Goal: Task Accomplishment & Management: Use online tool/utility

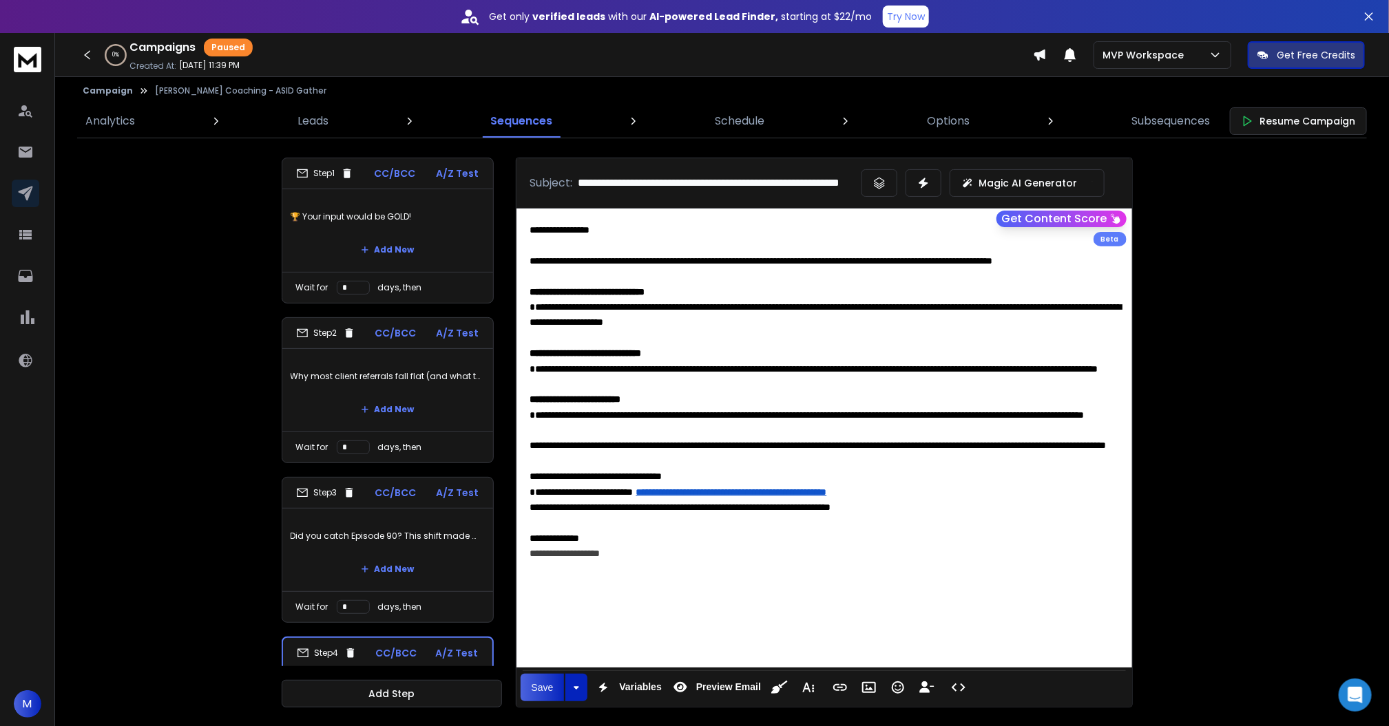
click at [456, 390] on p "Why most client referrals fall flat (and what to do instead)" at bounding box center [388, 376] width 194 height 39
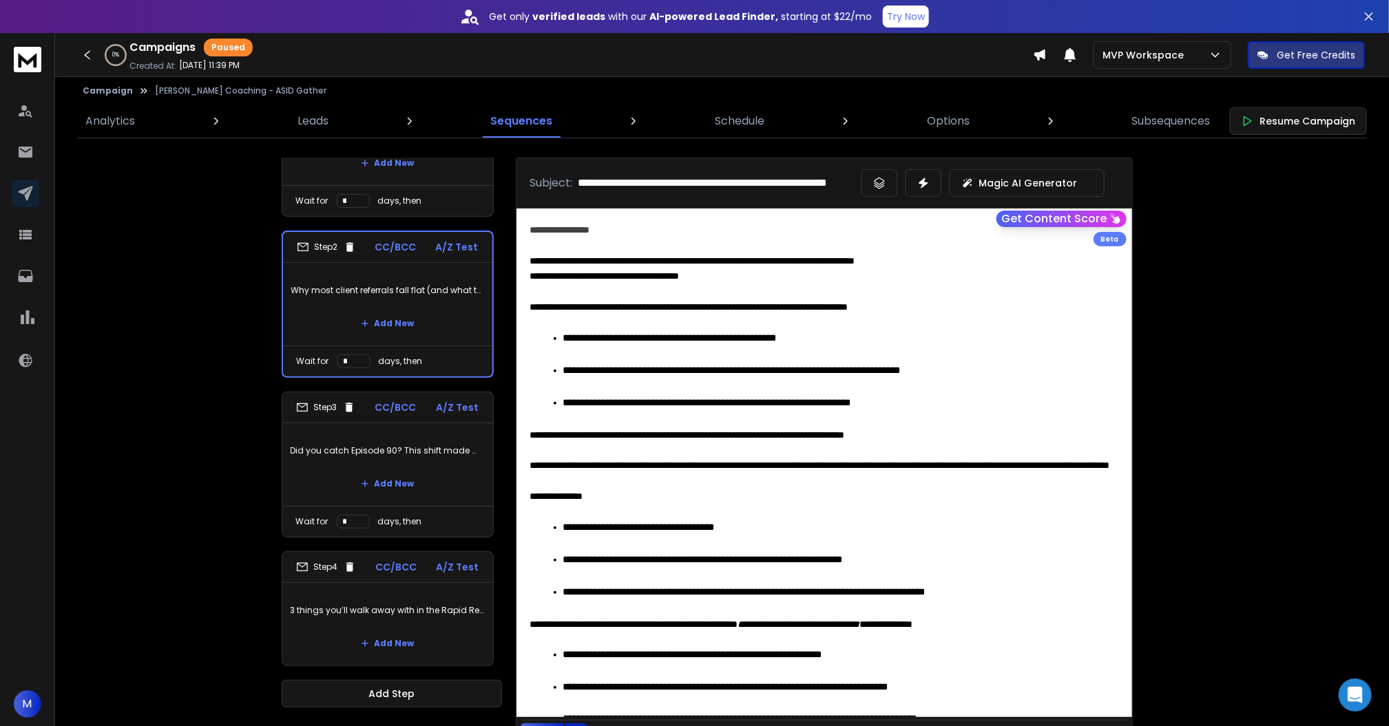
scroll to position [87, 0]
click at [442, 445] on p "Did you catch Episode 90? This shift made my business skyrocket" at bounding box center [388, 451] width 194 height 39
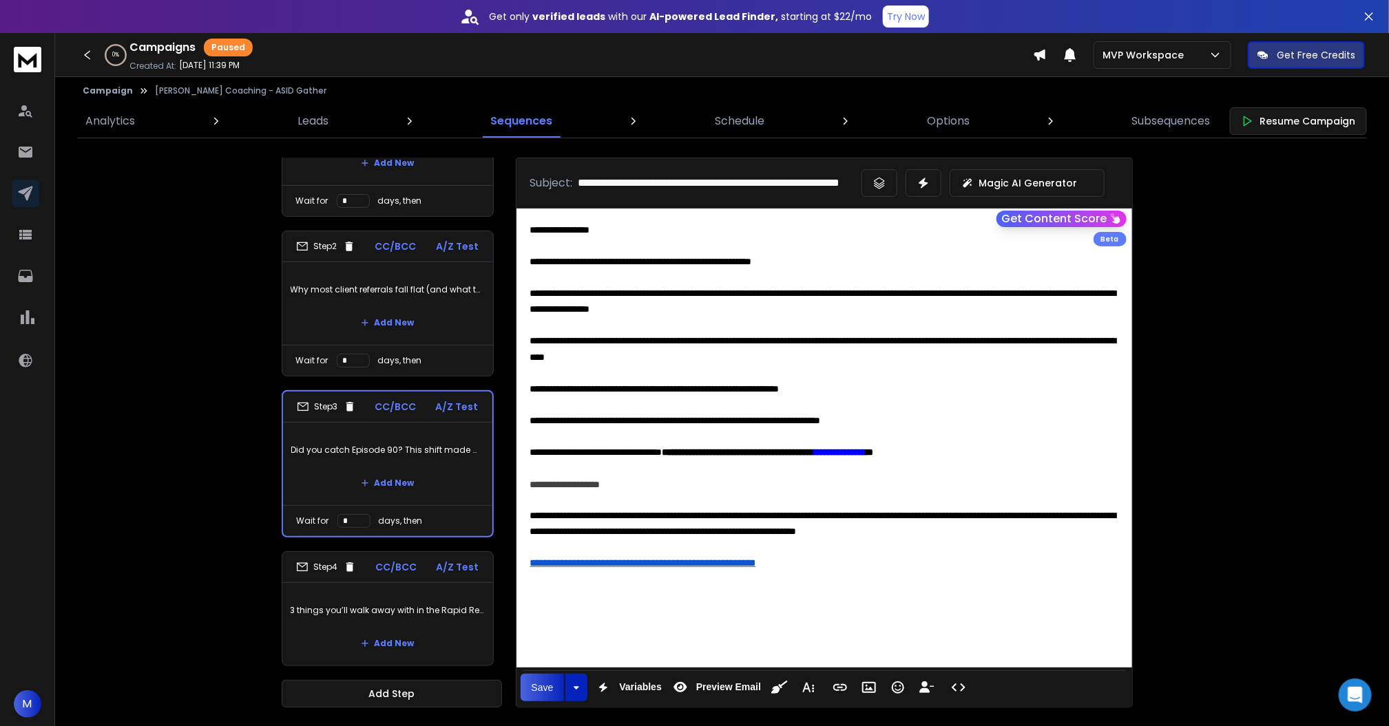
click at [452, 622] on p "3 things you’ll walk away with in the Rapid Referrals Challenge" at bounding box center [388, 610] width 194 height 39
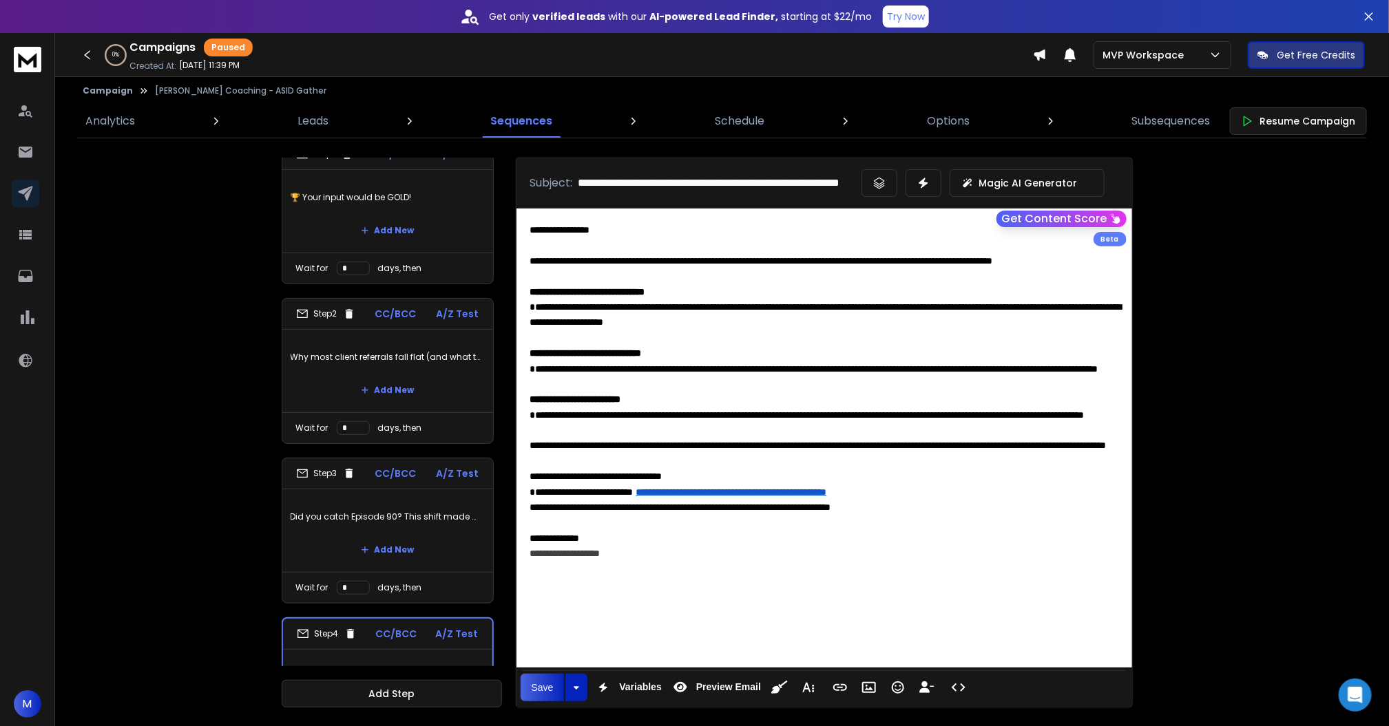
scroll to position [0, 0]
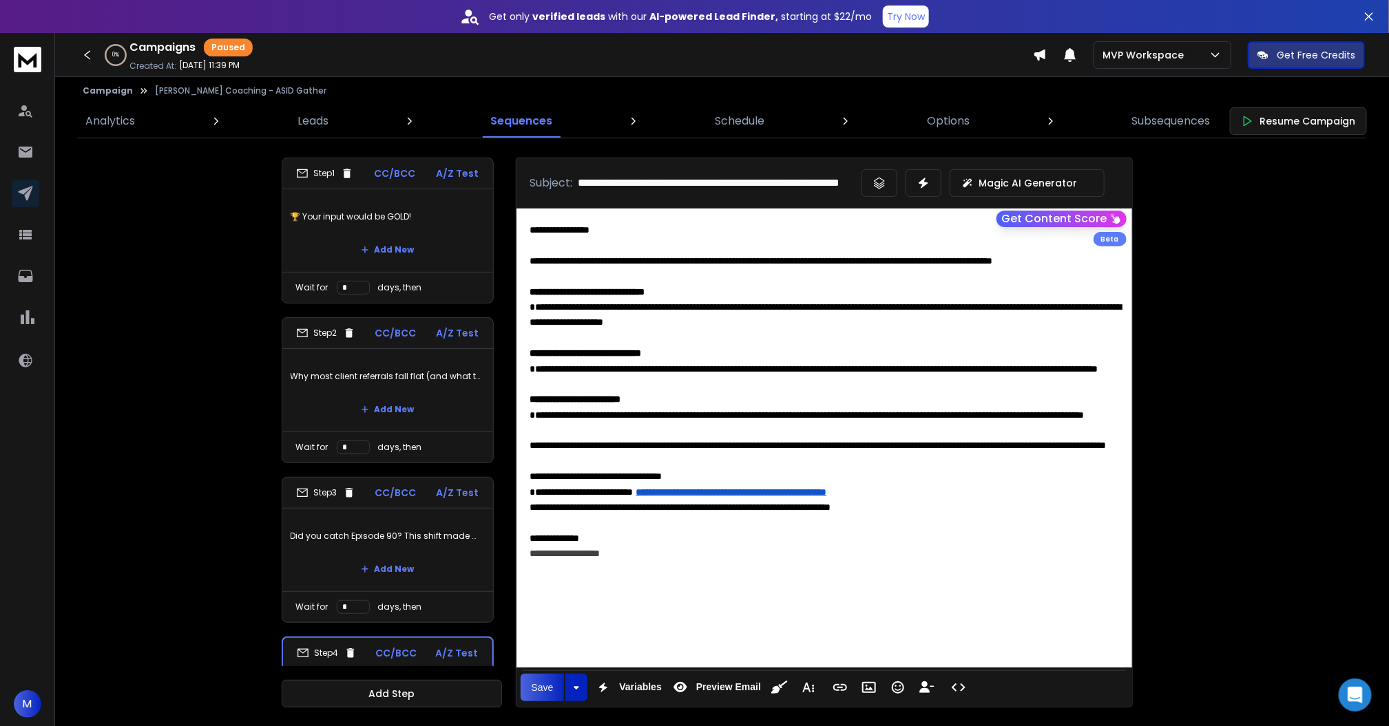
click at [451, 256] on div "Add New" at bounding box center [388, 250] width 194 height 28
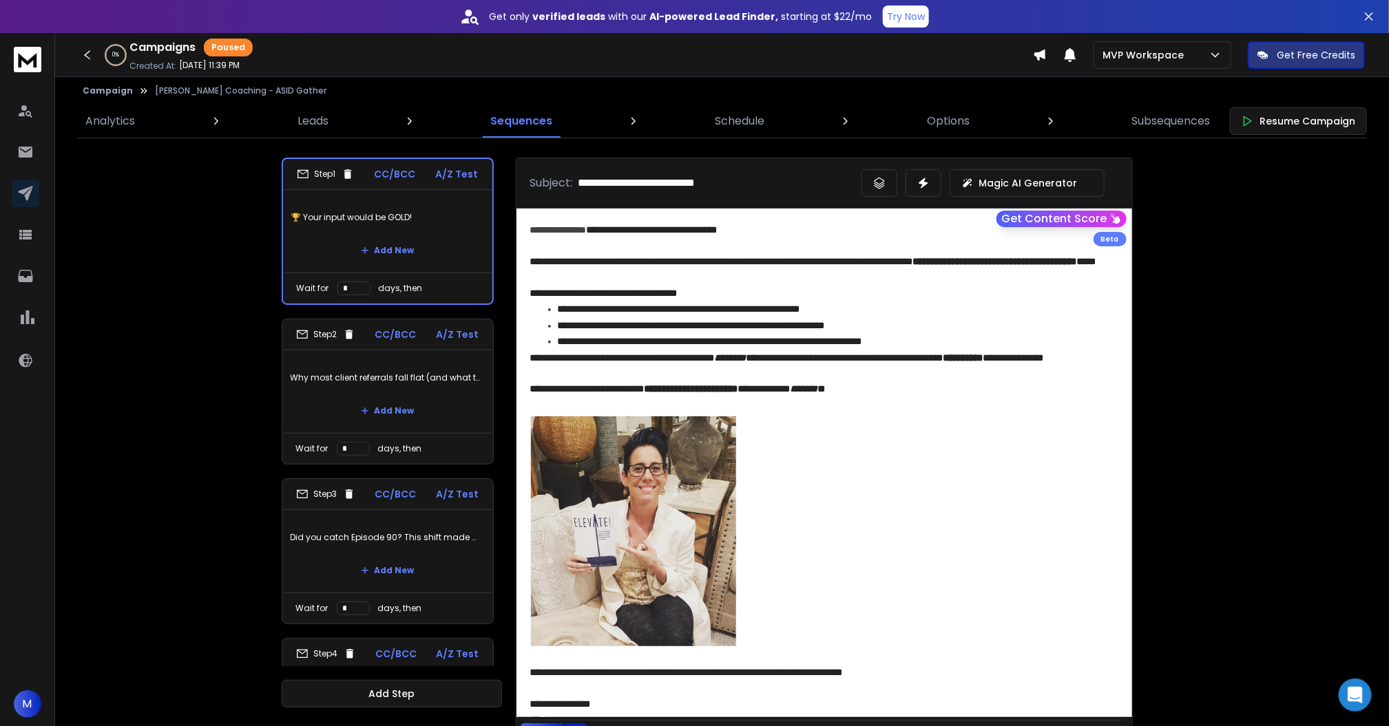
click at [441, 390] on p "Why most client referrals fall flat (and what to do instead)" at bounding box center [388, 378] width 194 height 39
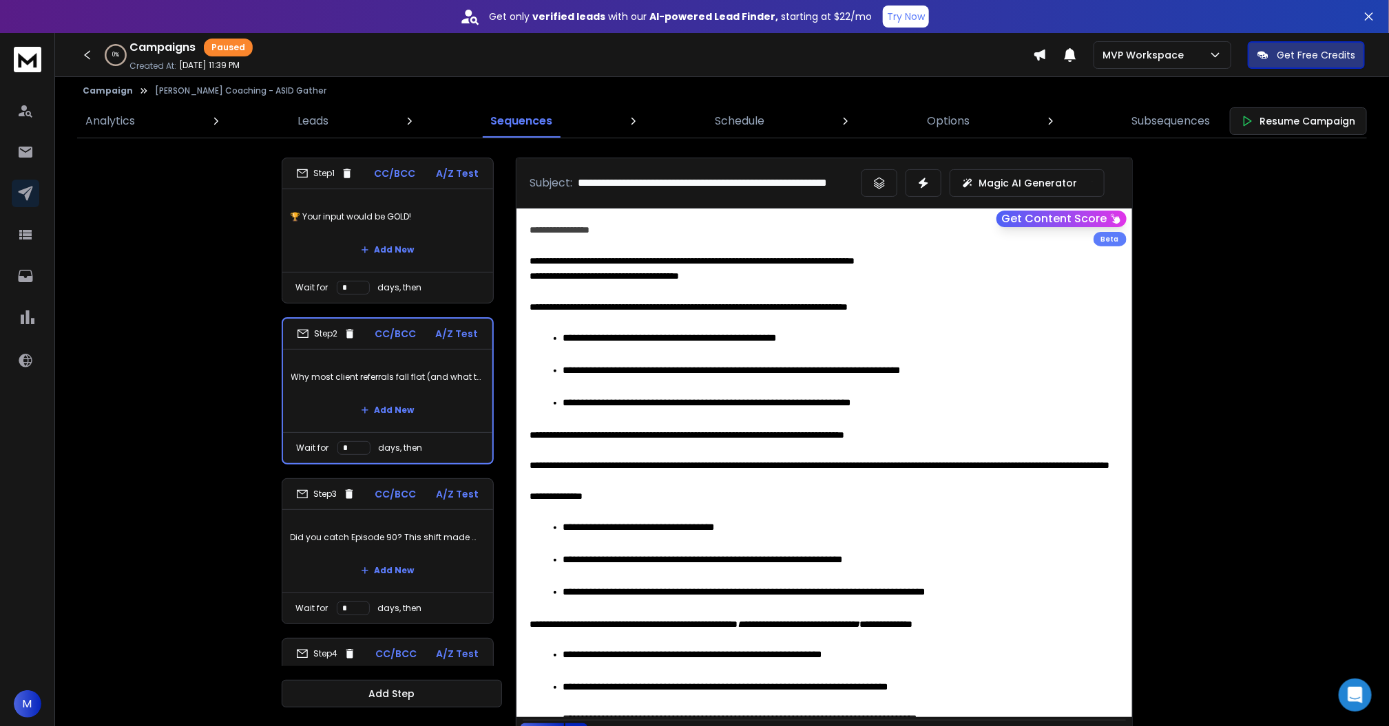
click at [439, 540] on p "Did you catch Episode 90? This shift made my business skyrocket" at bounding box center [388, 537] width 194 height 39
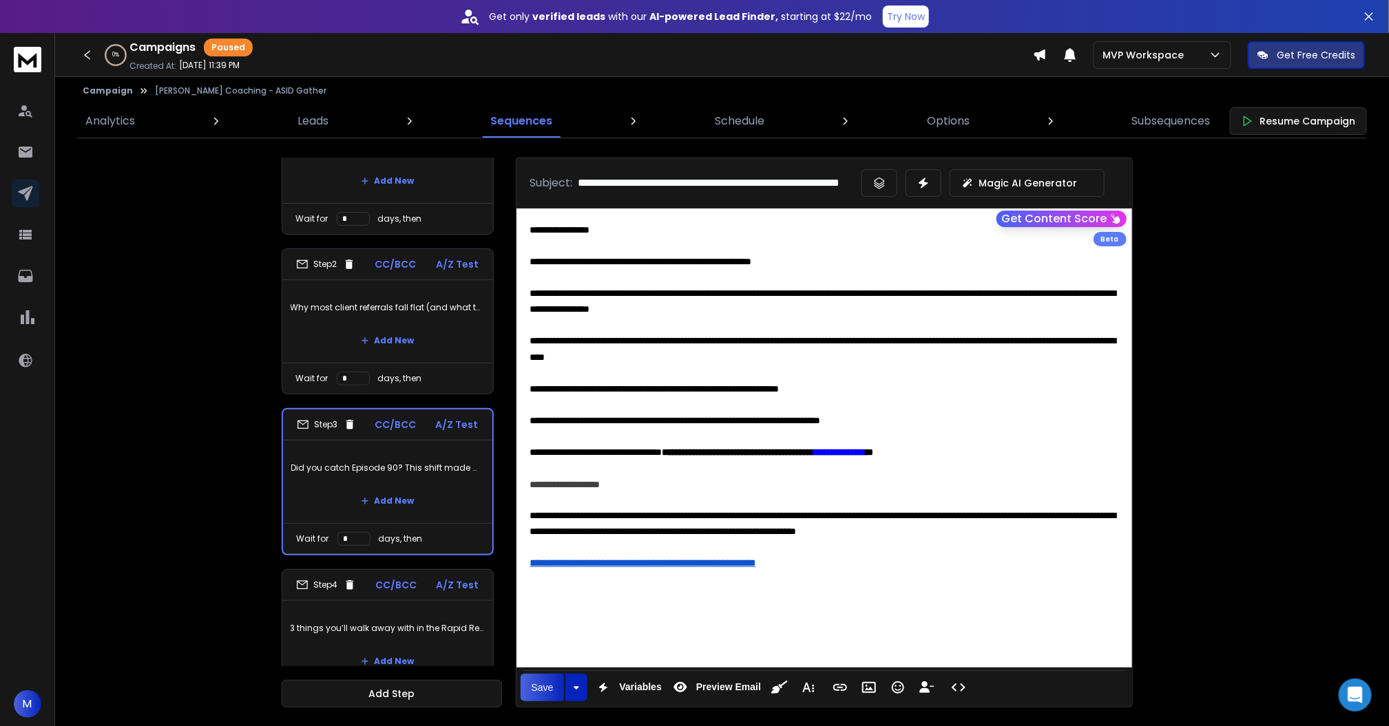
scroll to position [87, 0]
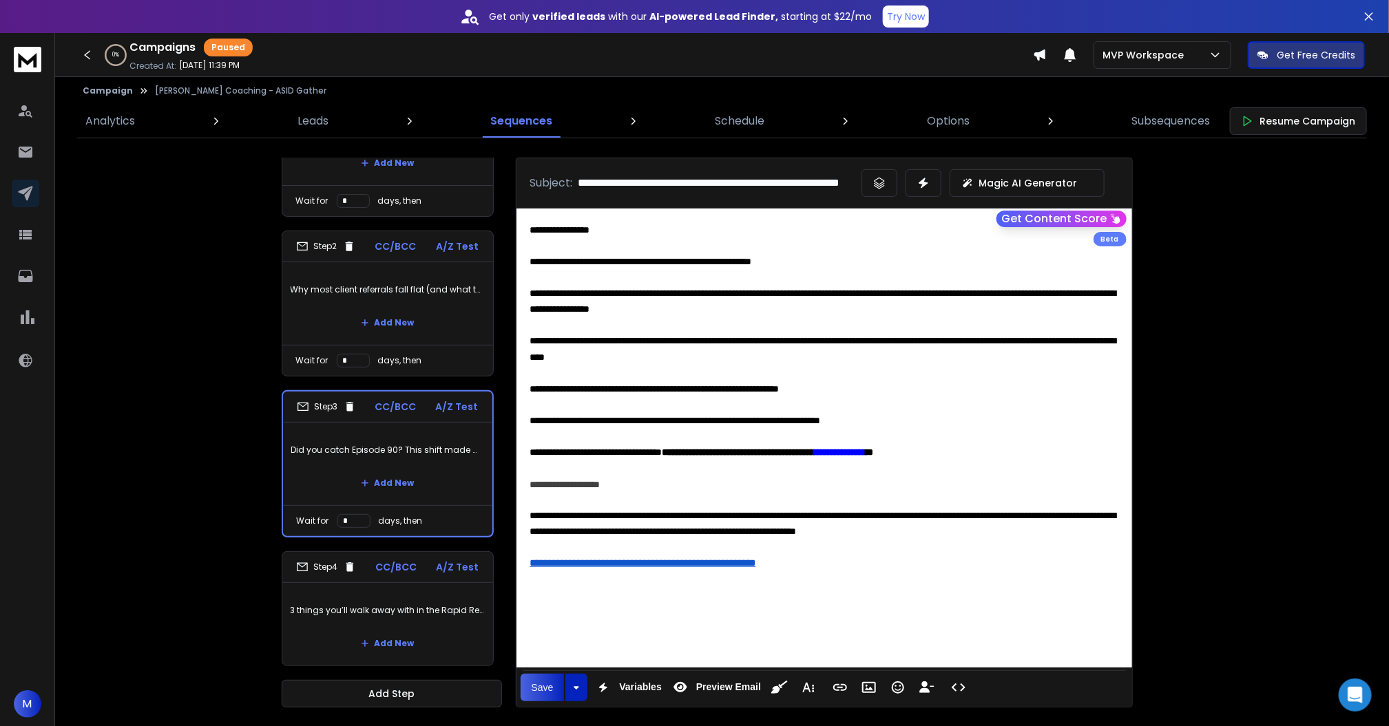
click at [446, 622] on p "3 things you’ll walk away with in the Rapid Referrals Challenge" at bounding box center [388, 610] width 194 height 39
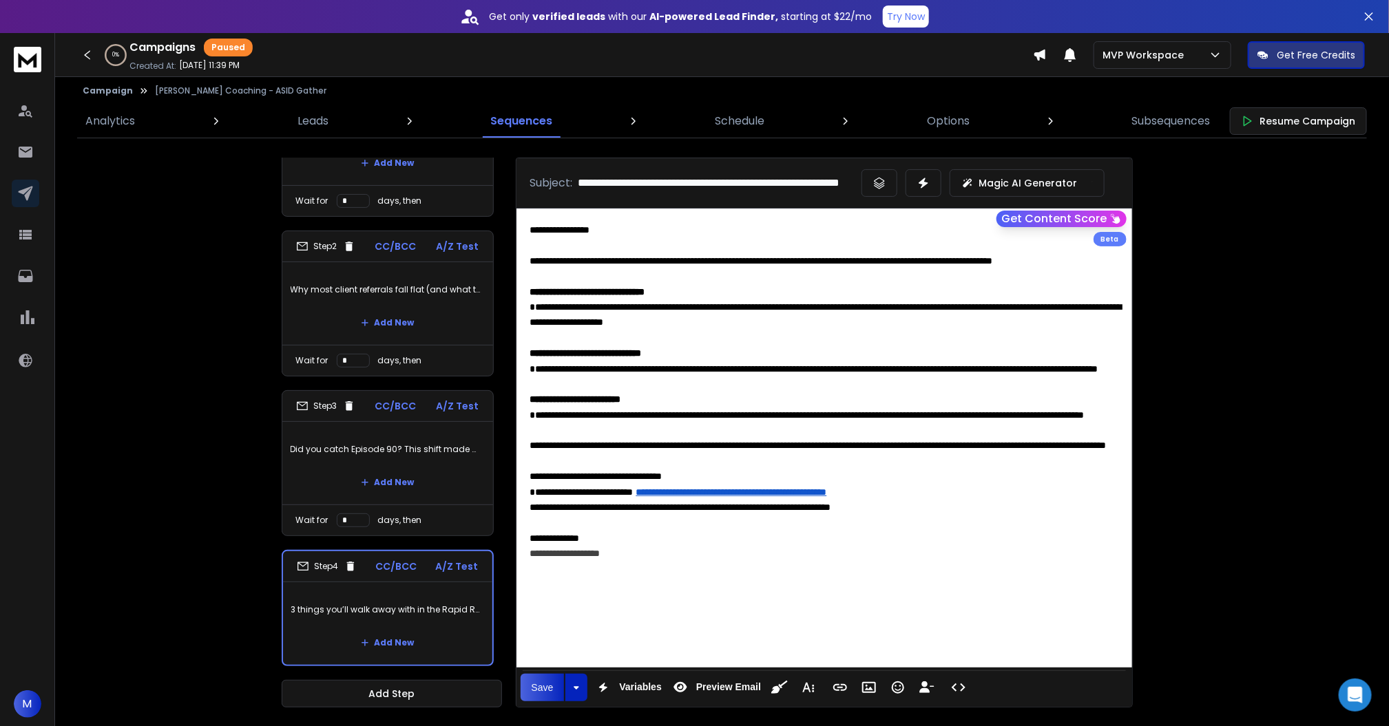
scroll to position [0, 0]
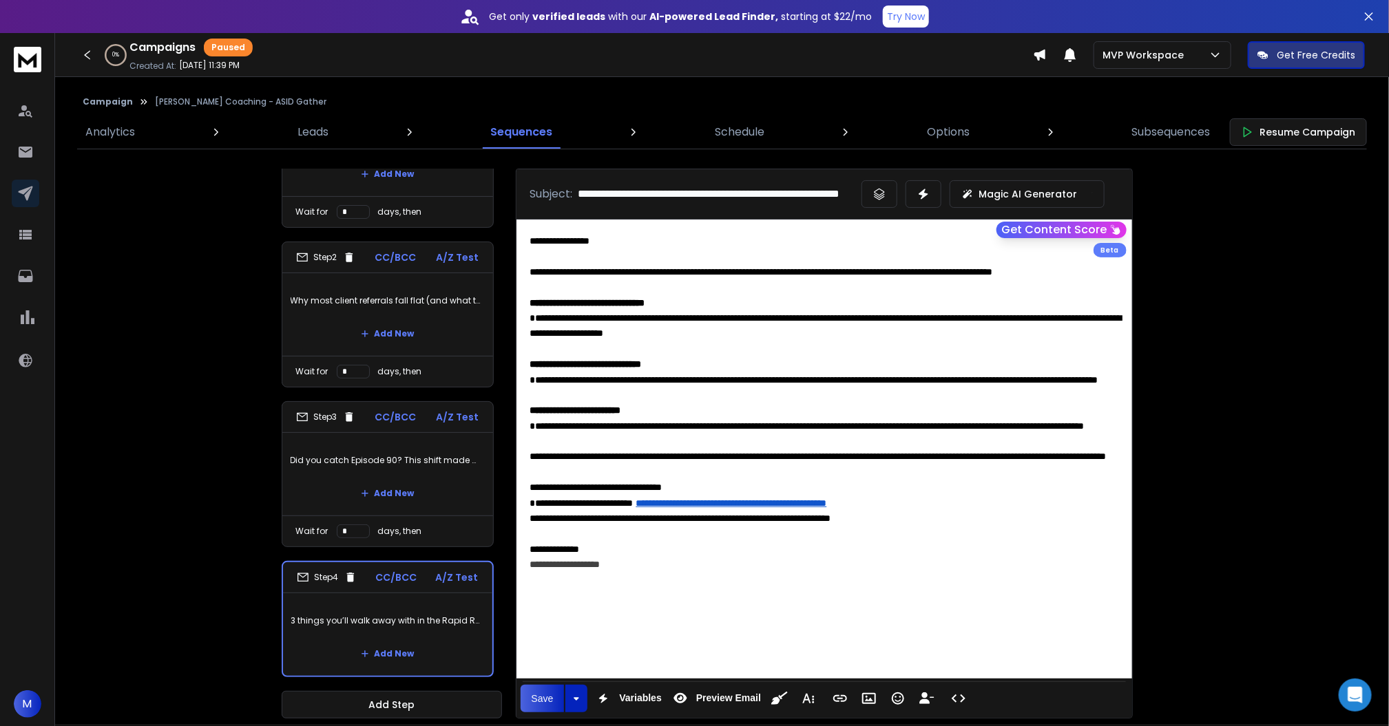
click at [414, 472] on p "Did you catch Episode 90? This shift made my business skyrocket" at bounding box center [388, 460] width 194 height 39
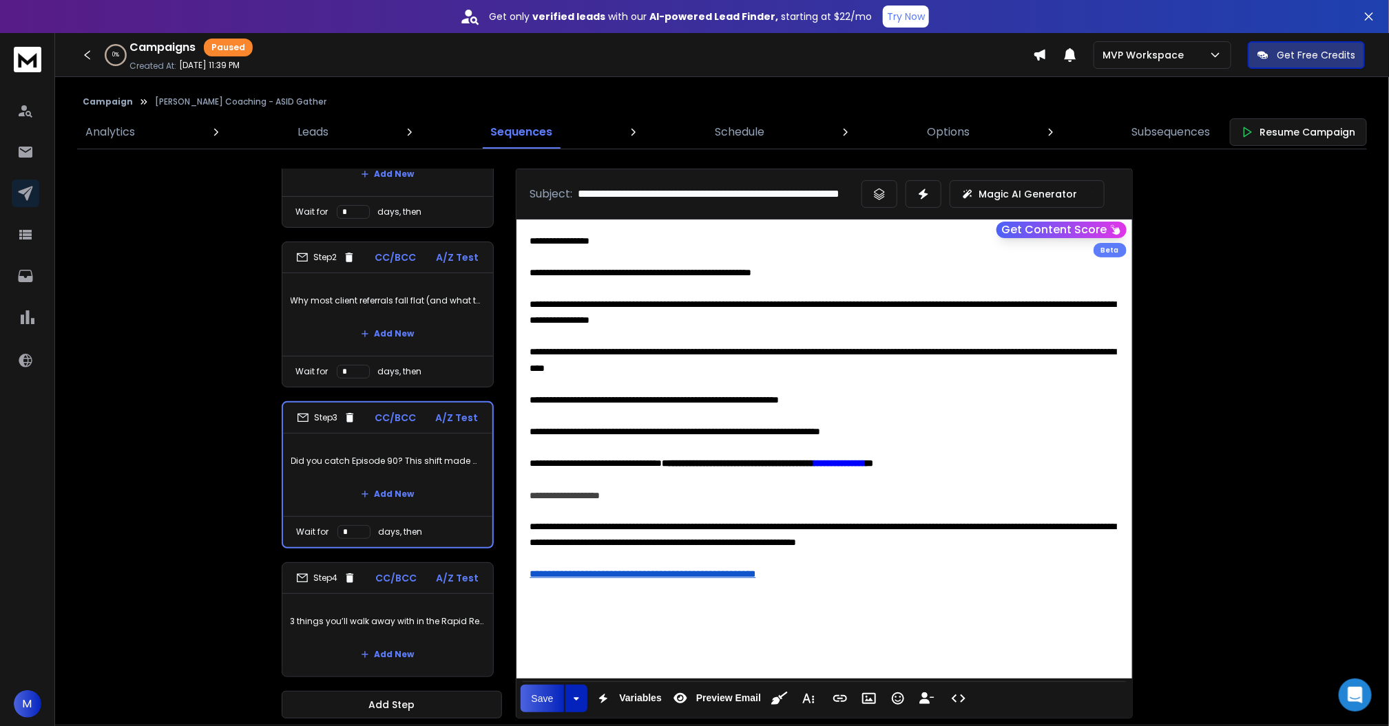
click at [634, 556] on div at bounding box center [824, 558] width 588 height 15
click at [414, 314] on p "Why most client referrals fall flat (and what to do instead)" at bounding box center [388, 301] width 194 height 39
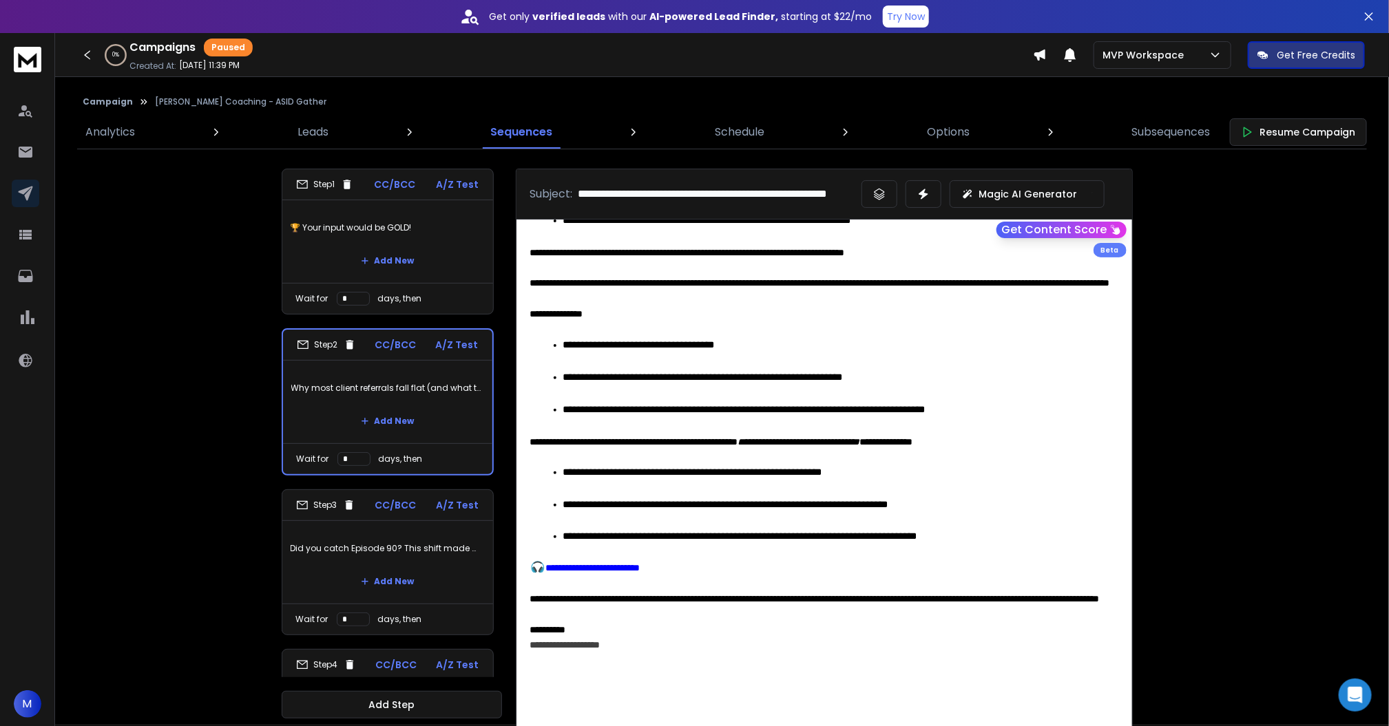
click at [436, 266] on div "Add New" at bounding box center [388, 261] width 194 height 28
type input "**********"
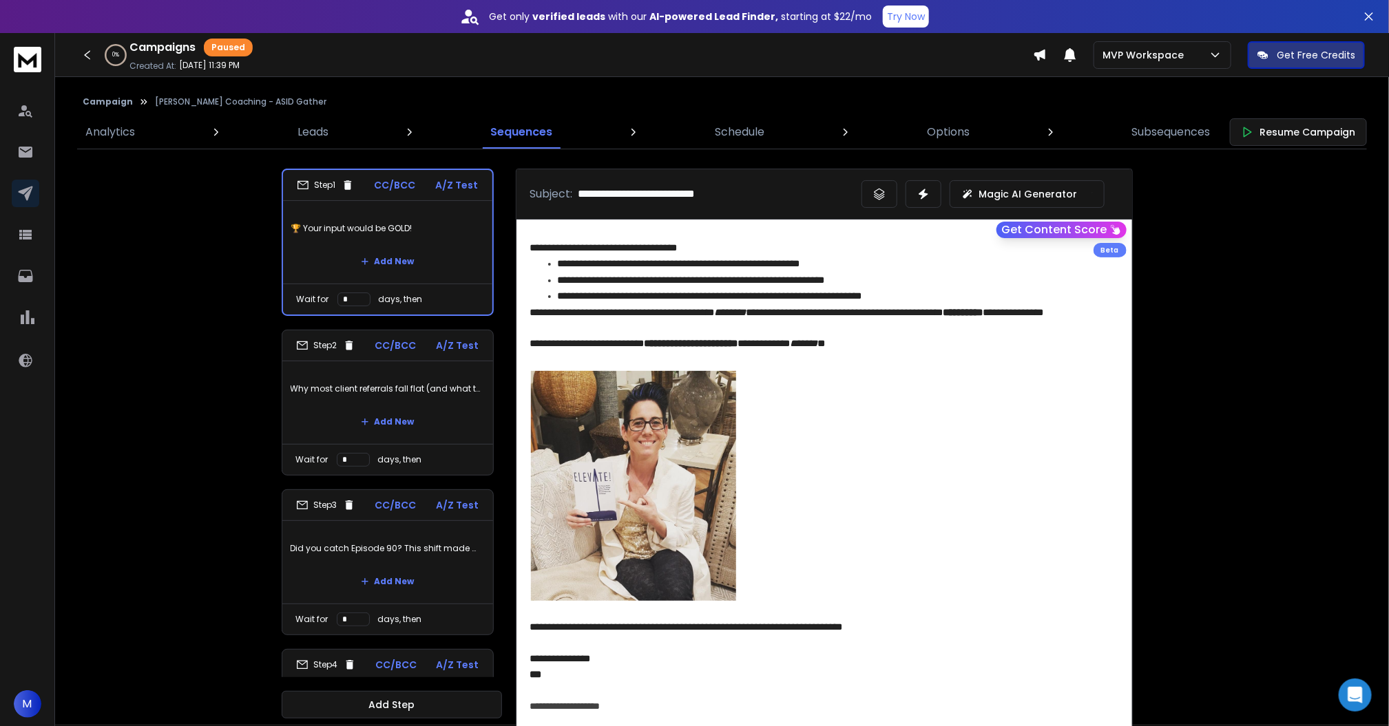
scroll to position [61, 0]
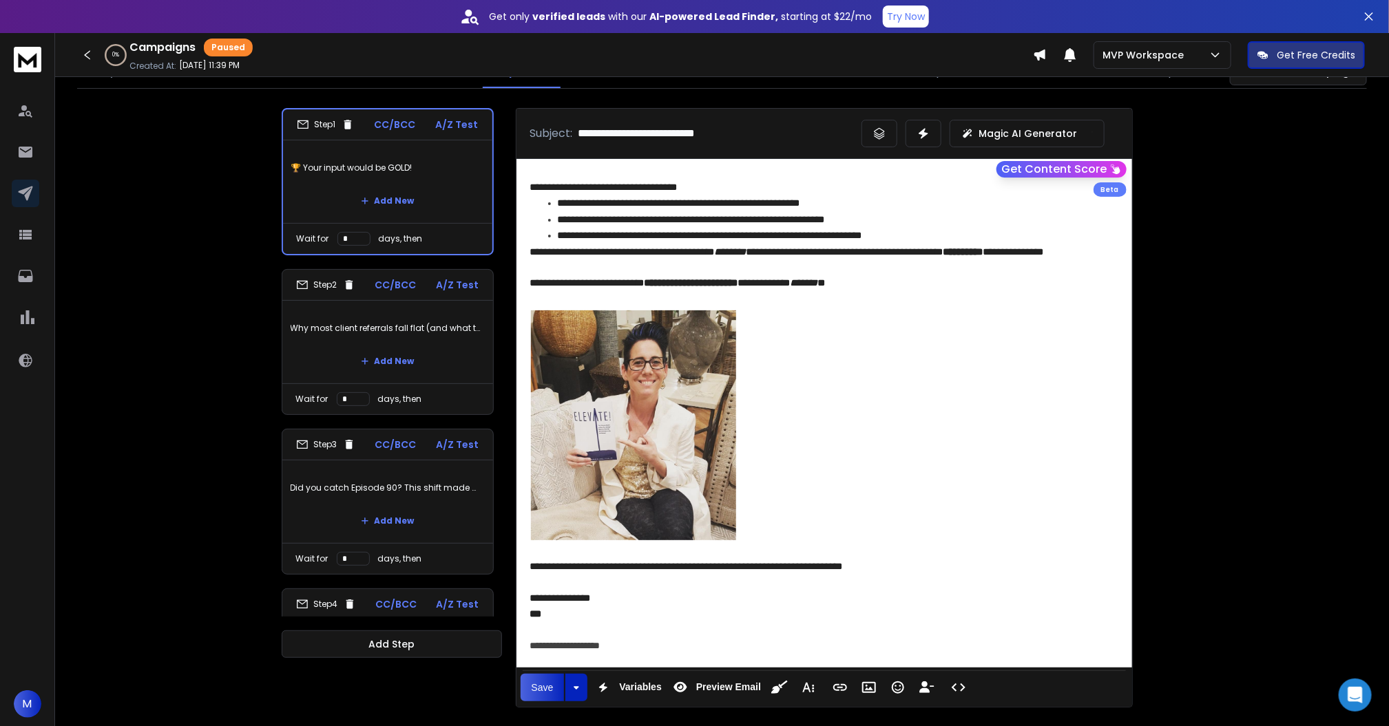
click at [657, 376] on img at bounding box center [633, 424] width 207 height 229
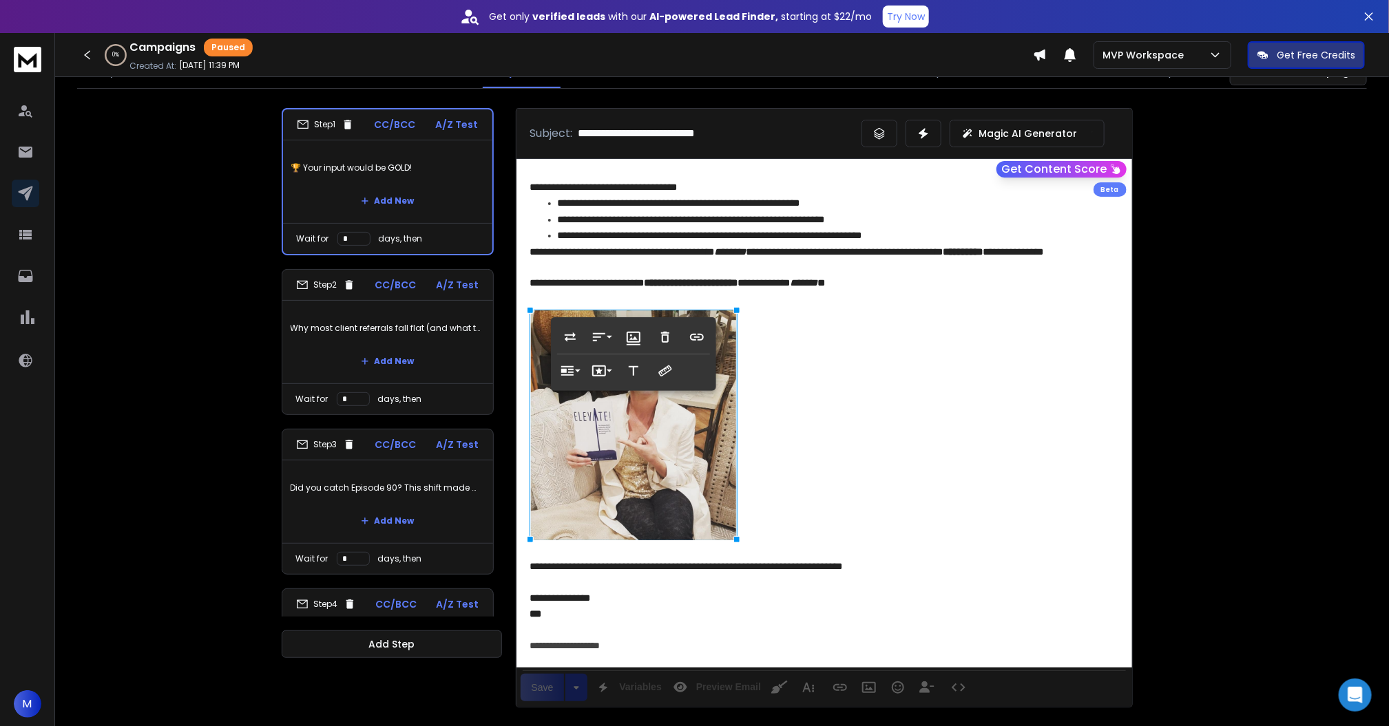
click at [845, 426] on div at bounding box center [823, 424] width 587 height 229
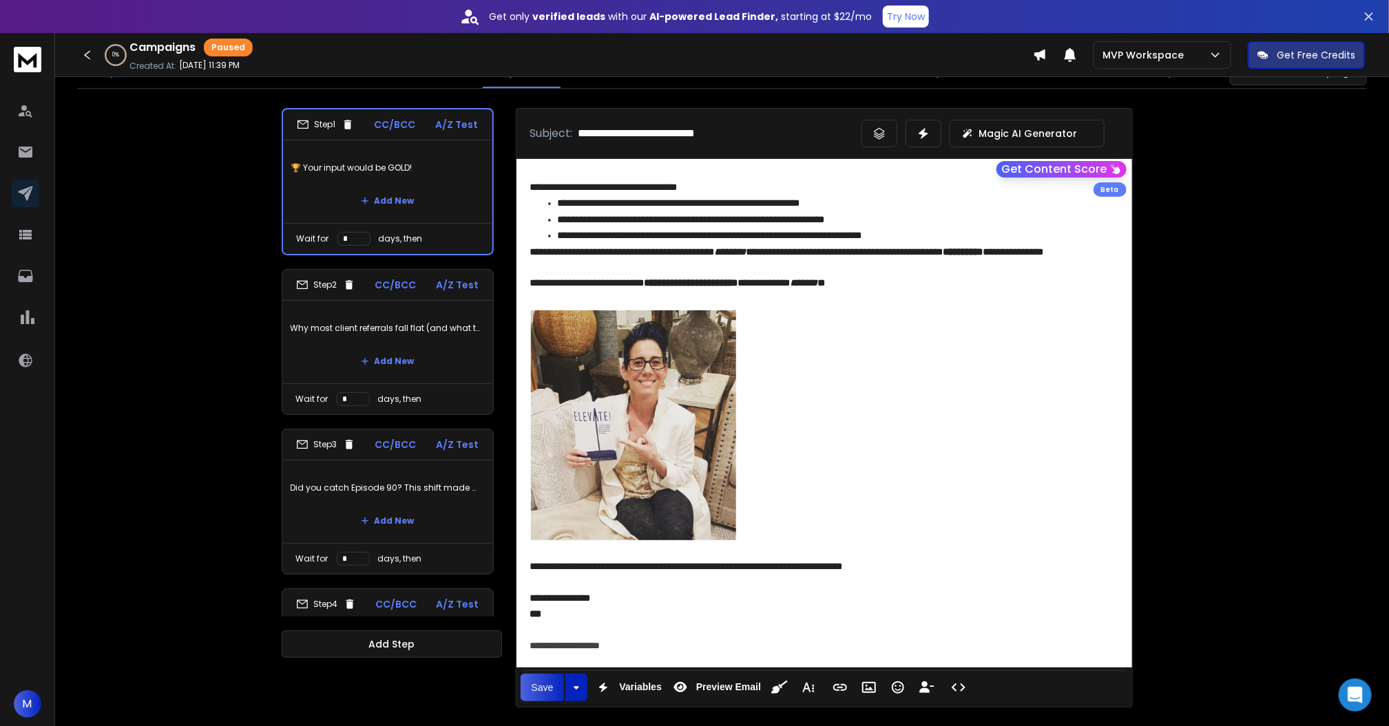
click at [704, 441] on img at bounding box center [633, 424] width 207 height 229
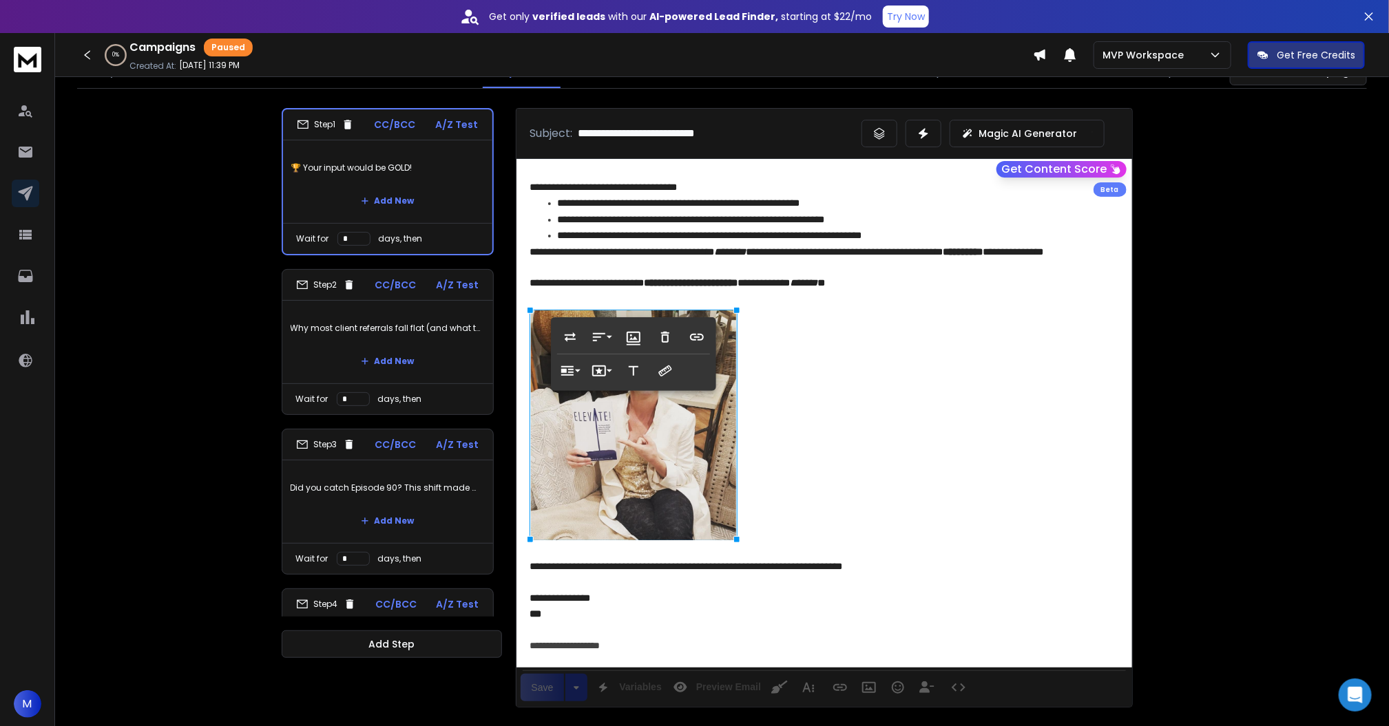
click at [878, 417] on div at bounding box center [823, 424] width 587 height 229
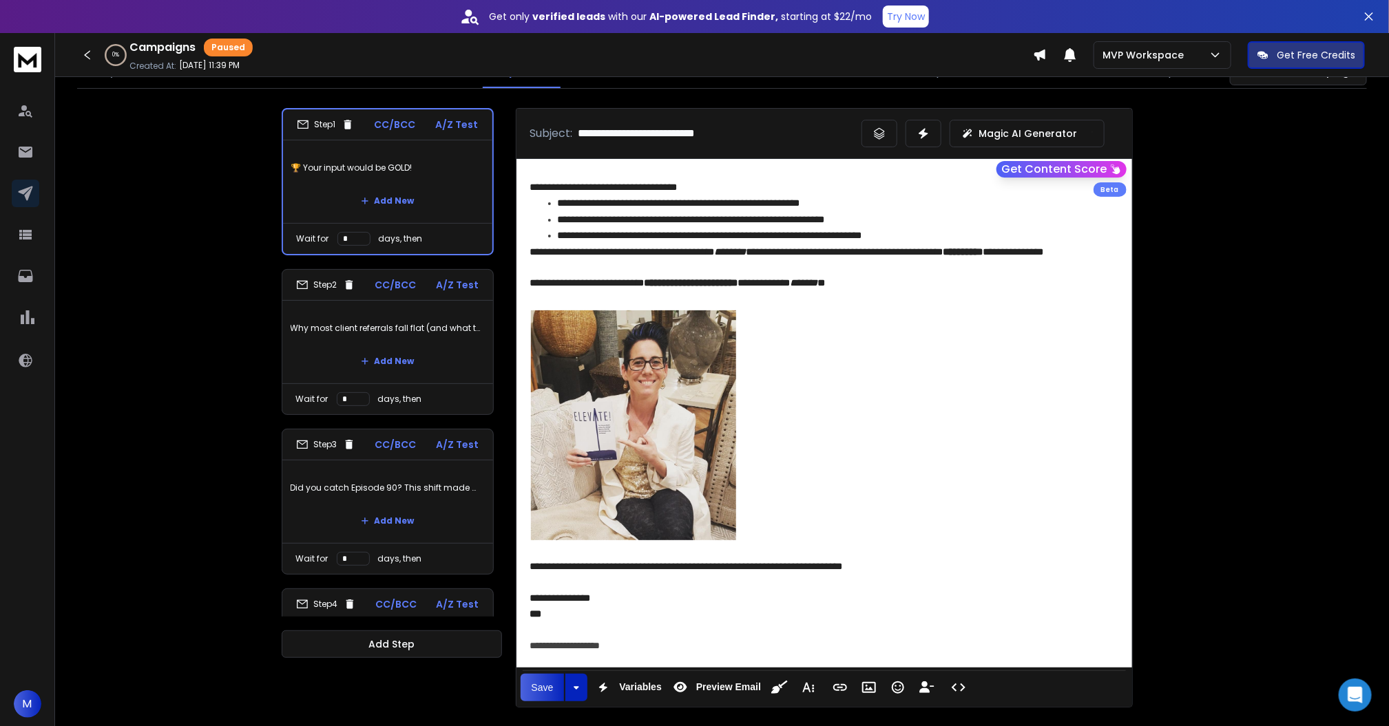
scroll to position [74, 0]
